Goal: Task Accomplishment & Management: Manage account settings

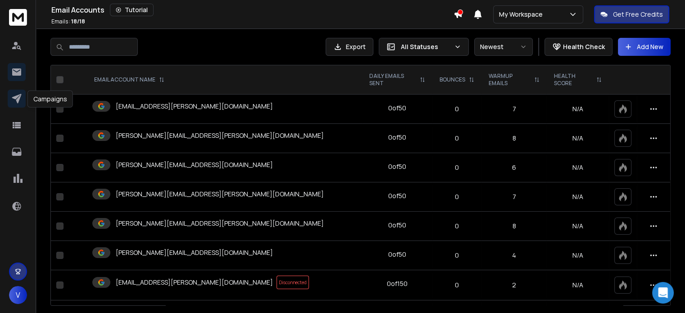
click at [20, 97] on icon at bounding box center [16, 98] width 9 height 9
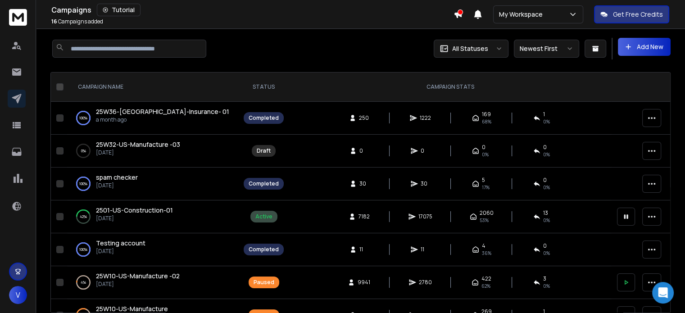
click at [156, 207] on span "2501-US-Construction-01" at bounding box center [134, 210] width 77 height 9
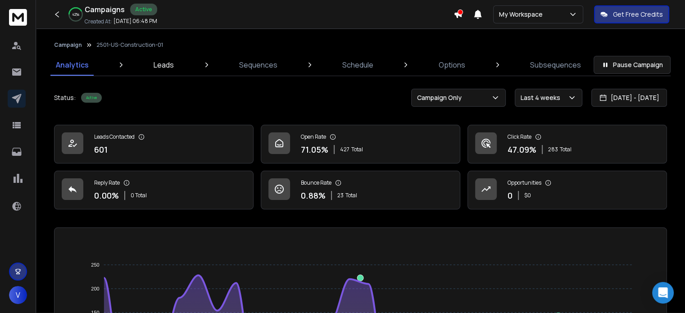
click at [156, 67] on p "Leads" at bounding box center [164, 64] width 20 height 11
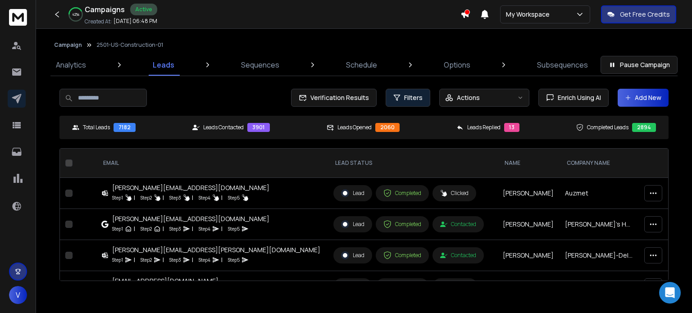
click at [415, 100] on span "Filters" at bounding box center [413, 97] width 18 height 9
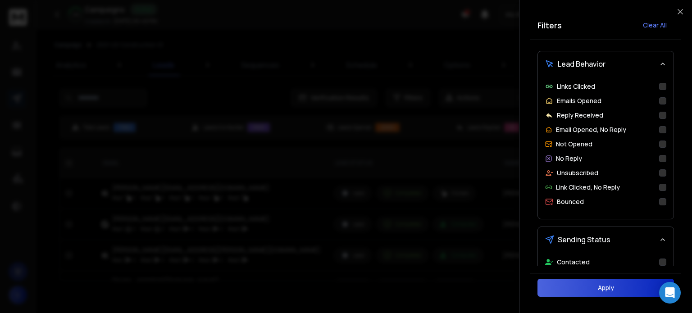
click at [656, 80] on div "Links Clicked Emails Opened Reply Received Email Opened, No Reply Not Opened No…" at bounding box center [606, 148] width 136 height 142
click at [659, 86] on button "Links Clicked" at bounding box center [662, 86] width 7 height 7
click at [603, 287] on button "Apply" at bounding box center [606, 288] width 137 height 18
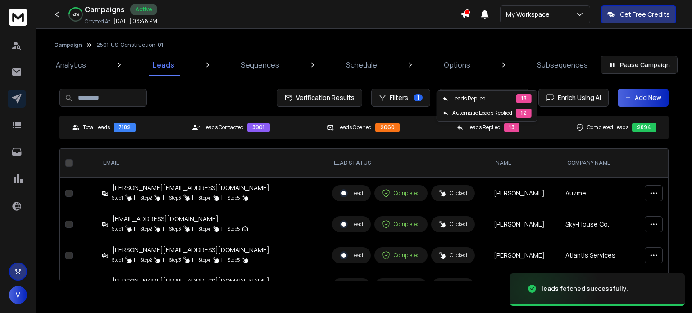
click at [512, 115] on p "Automatic Leads Replied" at bounding box center [482, 113] width 60 height 7
click at [468, 95] on p "Actions" at bounding box center [468, 97] width 23 height 9
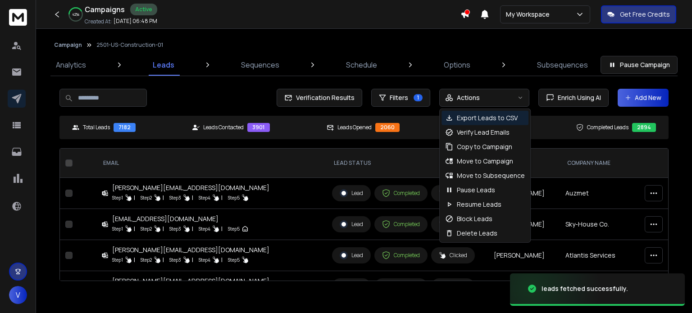
click at [480, 116] on p "Export Leads to CSV" at bounding box center [487, 118] width 61 height 9
